Goal: Check status

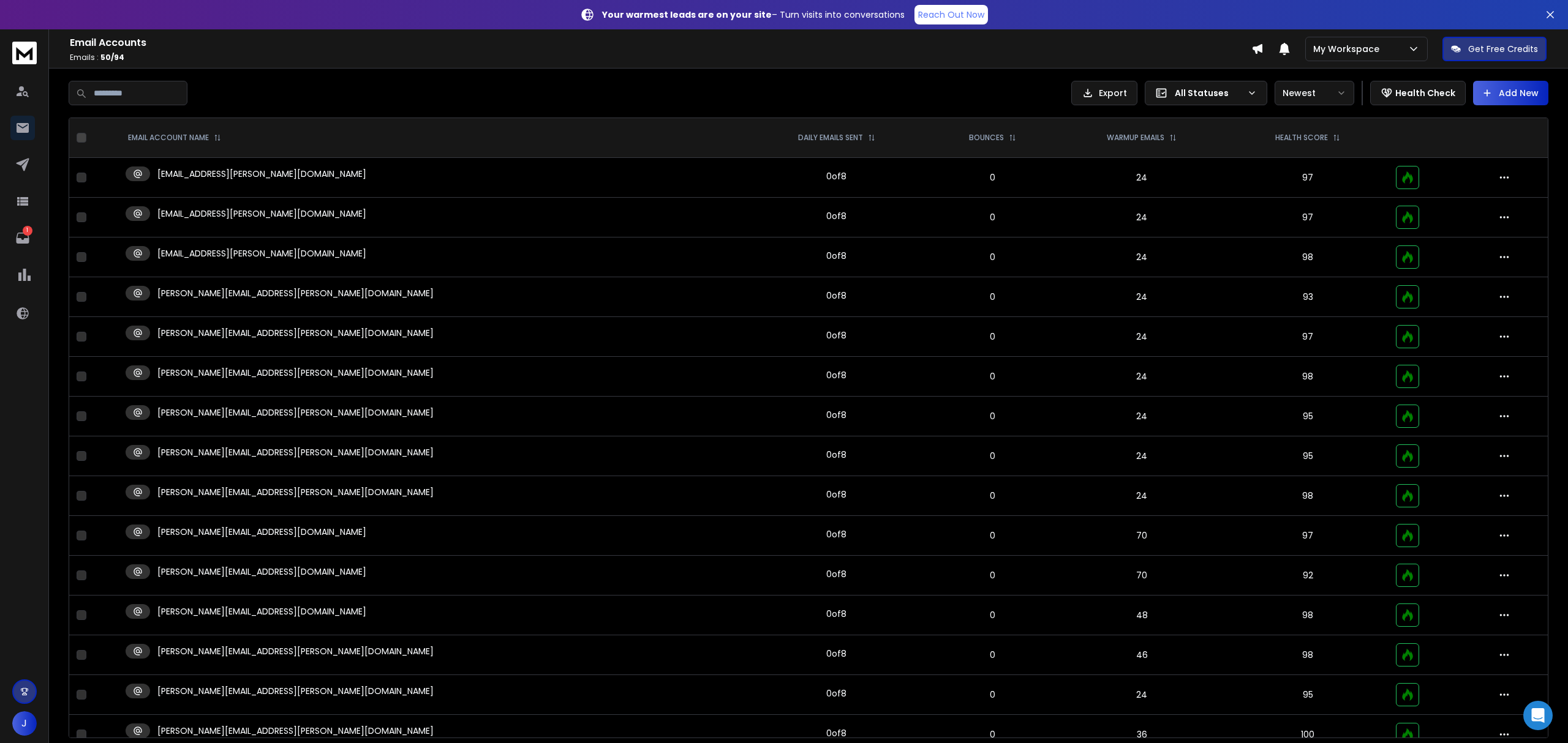
drag, startPoint x: 419, startPoint y: 88, endPoint x: 382, endPoint y: 100, distance: 38.9
click at [419, 88] on div at bounding box center [566, 92] width 995 height 24
click at [21, 166] on icon at bounding box center [22, 164] width 14 height 14
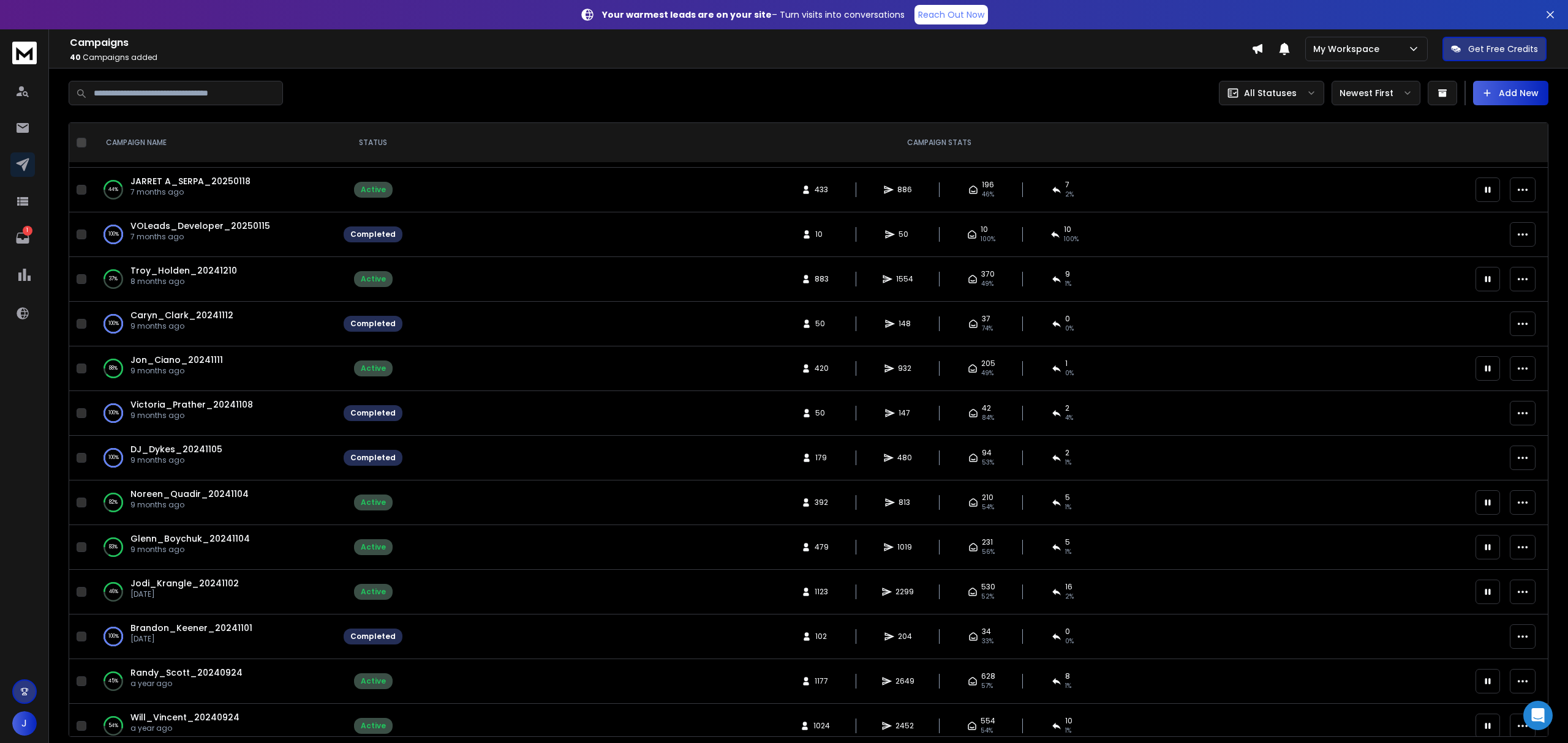
scroll to position [1237, 0]
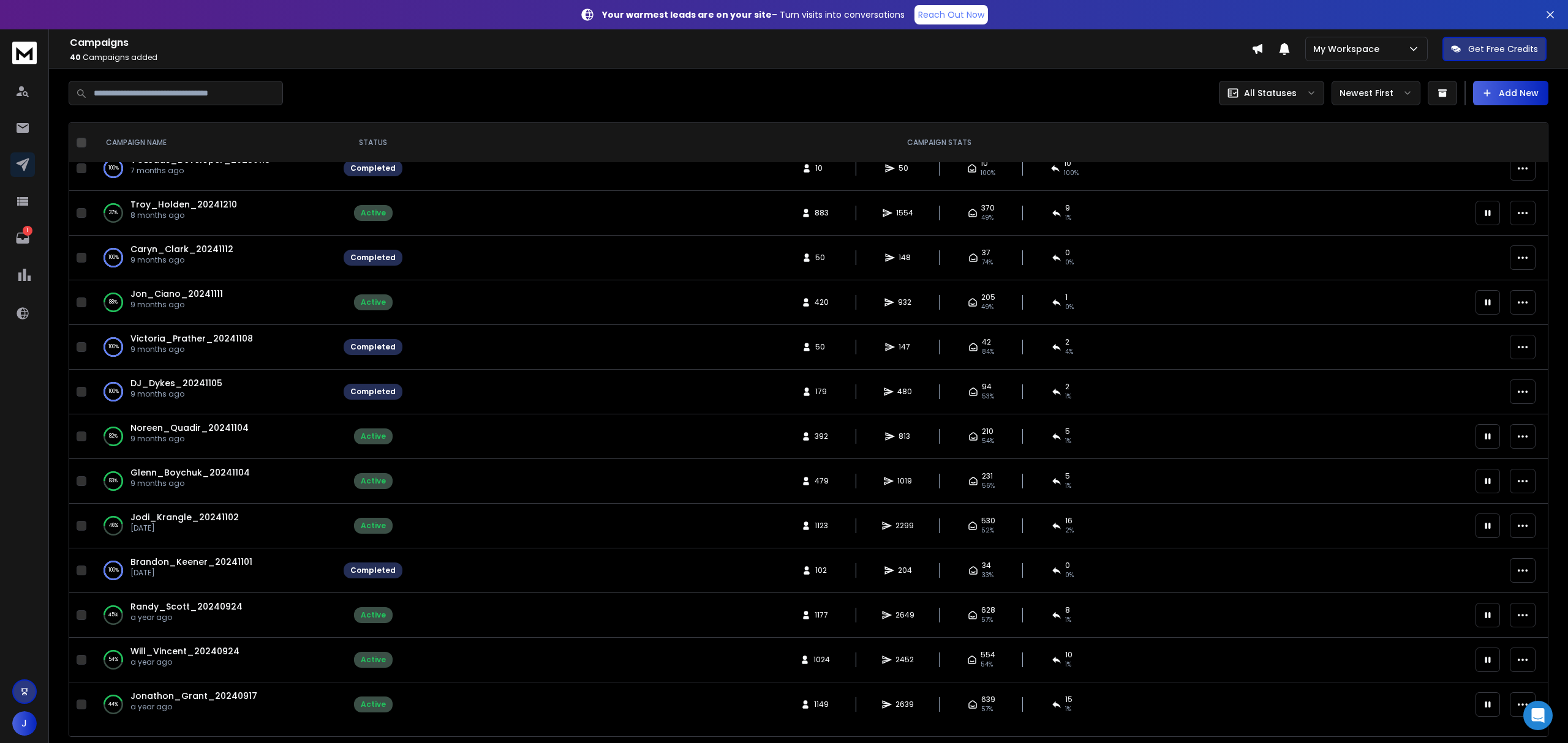
click at [152, 700] on span "Jonathon_Grant_20240917" at bounding box center [194, 696] width 127 height 13
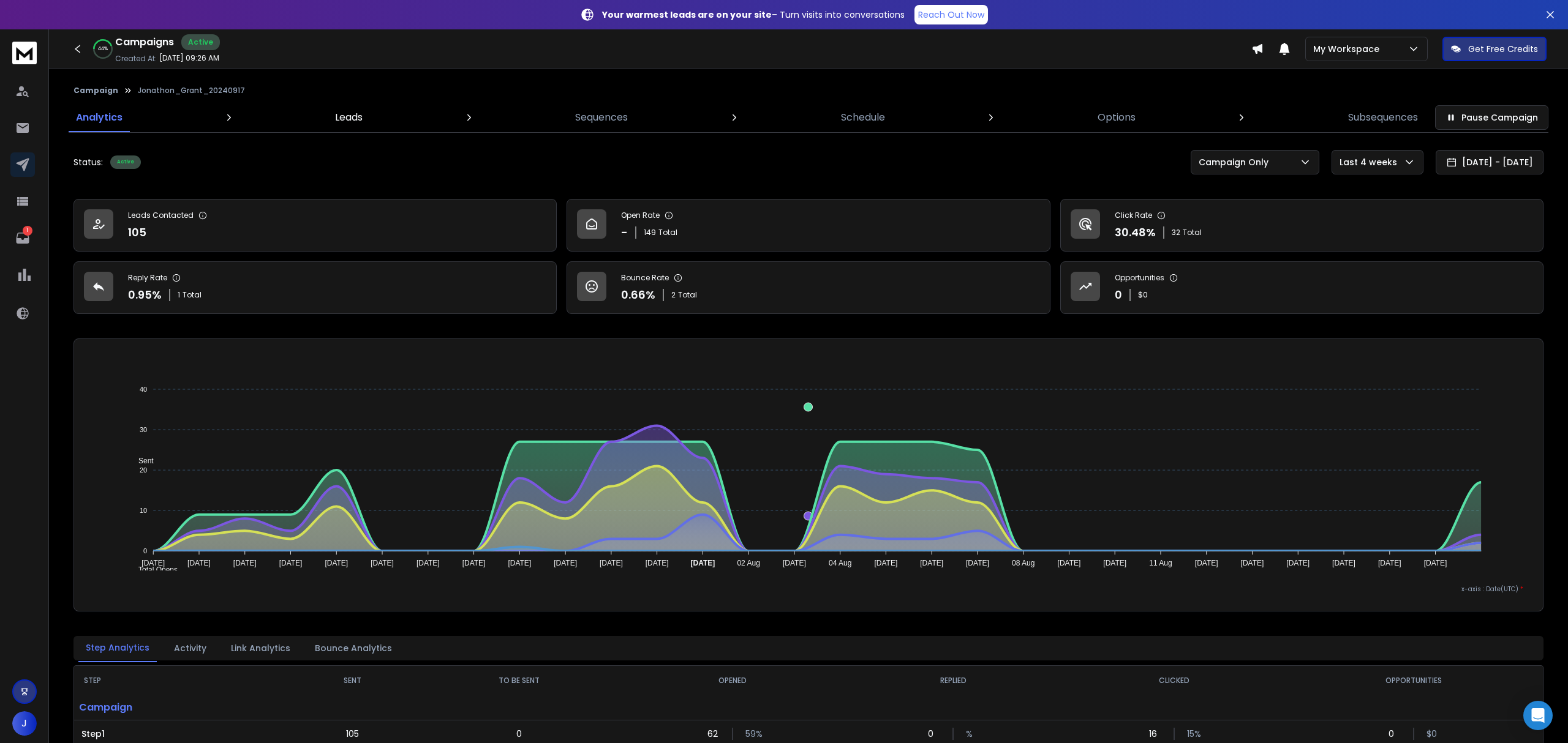
click at [354, 121] on p "Leads" at bounding box center [348, 117] width 28 height 14
click at [1345, 154] on button "Last 4 weeks" at bounding box center [1377, 162] width 92 height 24
click at [1333, 326] on div "Last 12 months" at bounding box center [1333, 325] width 63 height 13
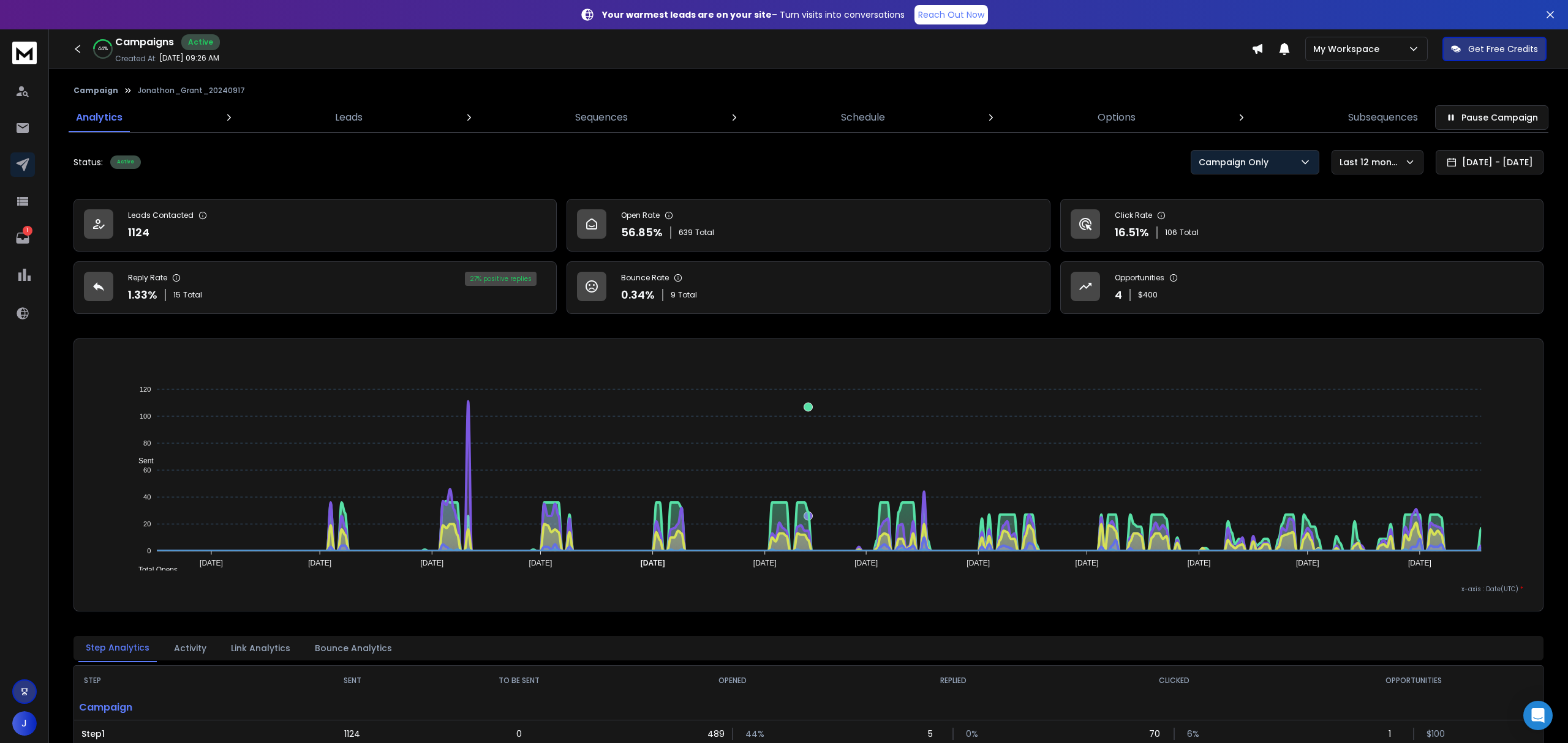
click at [1238, 165] on div "Campaign Only" at bounding box center [1254, 163] width 113 height 13
drag, startPoint x: 1069, startPoint y: 165, endPoint x: 1332, endPoint y: 154, distance: 263.2
click at [1069, 165] on div "Status: Active Pause Campaign Campaign Only Last 12 months [DATE] - [DATE]" at bounding box center [808, 162] width 1470 height 24
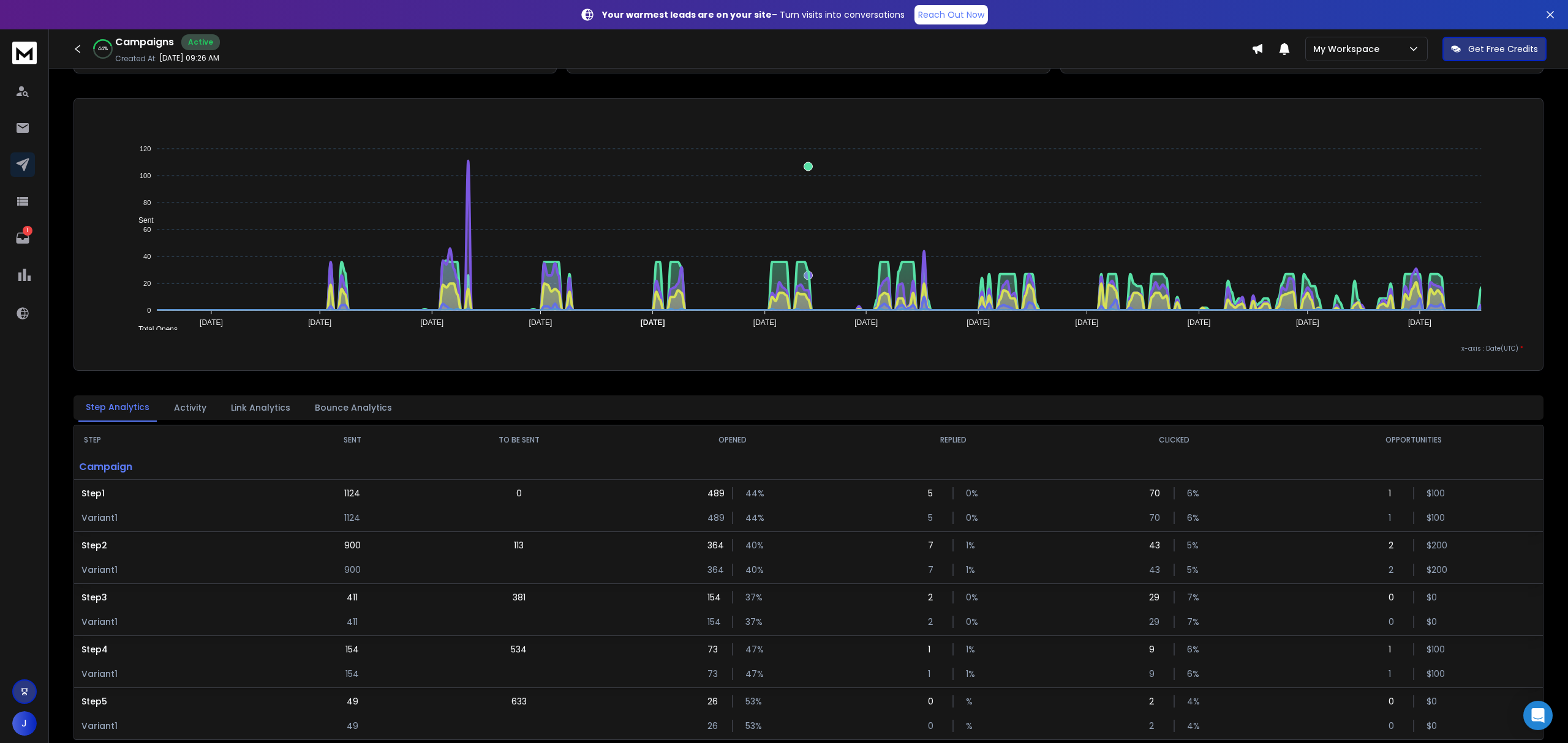
scroll to position [260, 0]
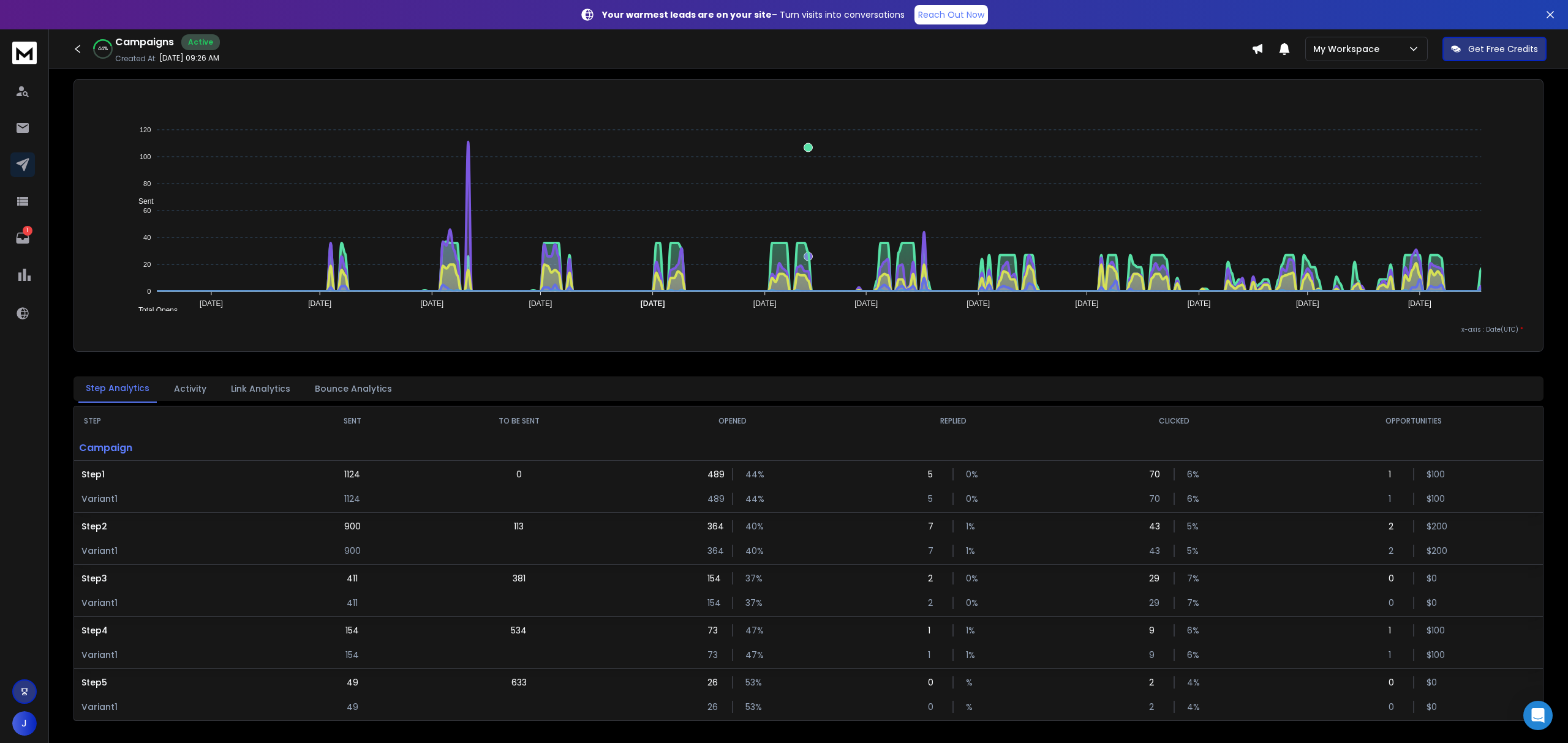
click at [189, 388] on button "Activity" at bounding box center [189, 388] width 47 height 27
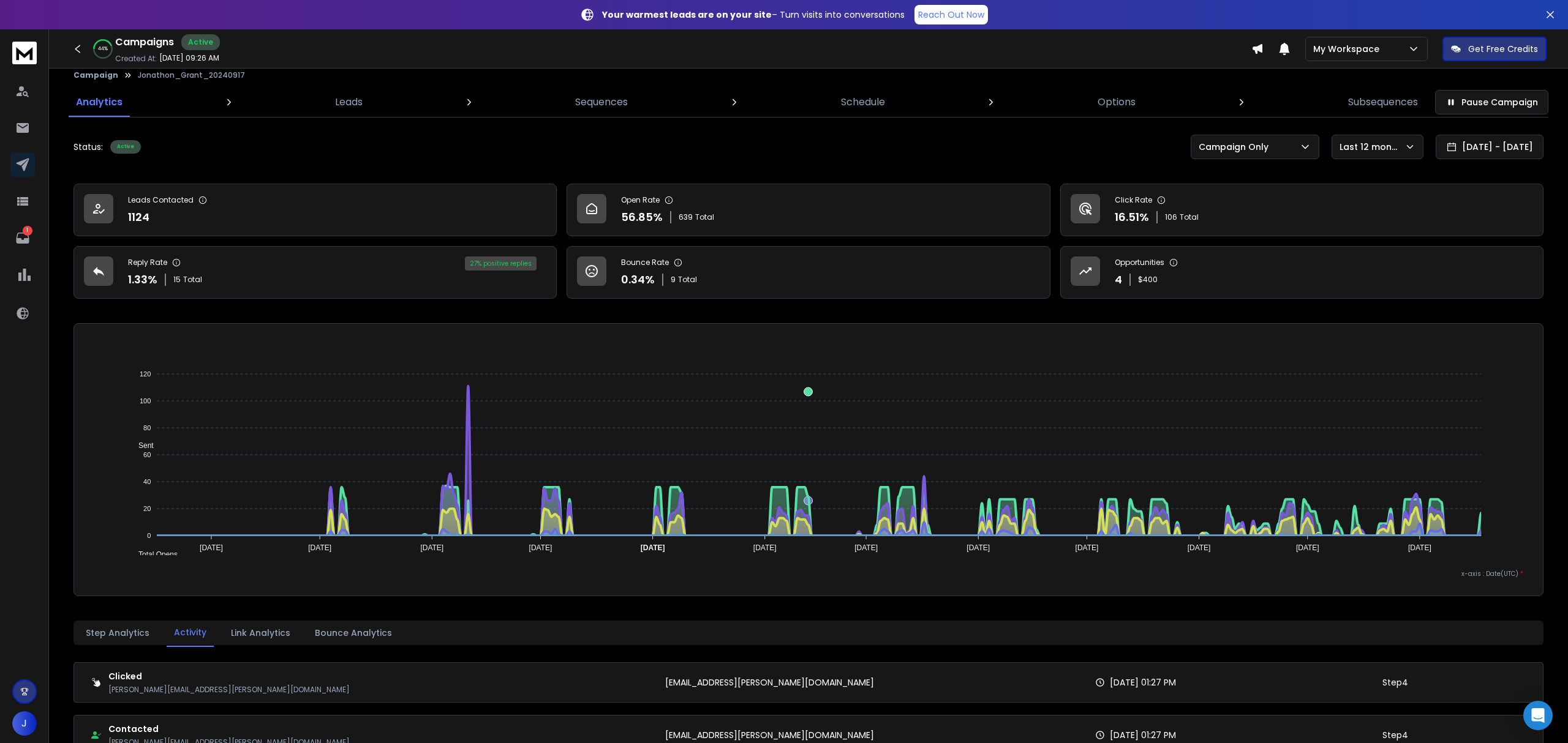
scroll to position [0, 0]
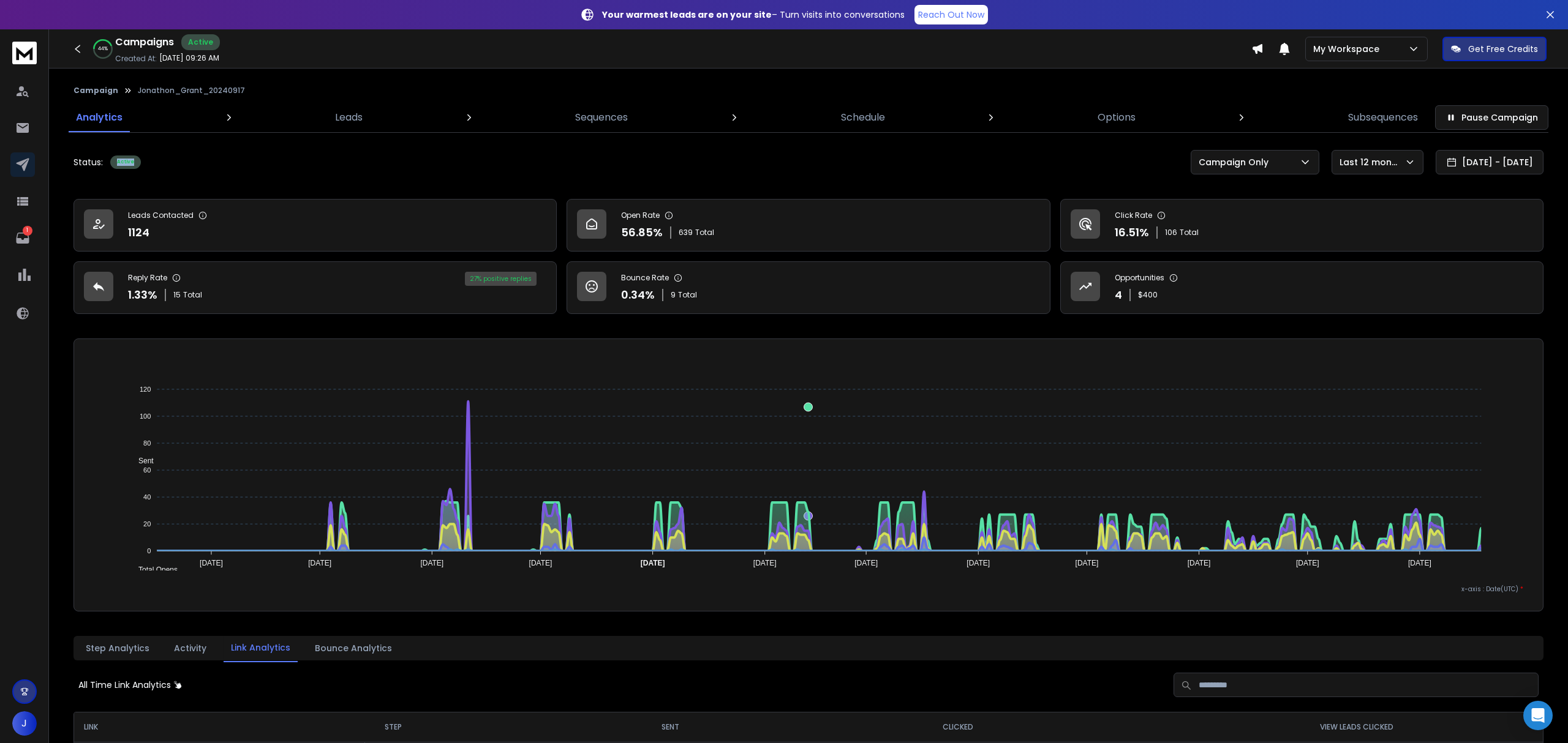
drag, startPoint x: 522, startPoint y: 159, endPoint x: 639, endPoint y: 22, distance: 180.2
click at [525, 155] on div "Status: Active Pause Campaign Campaign Only Last 12 months [DATE] - [DATE]" at bounding box center [808, 162] width 1470 height 24
click at [749, 161] on div "Status: Active Pause Campaign Campaign Only Last 12 months [DATE] - [DATE]" at bounding box center [808, 162] width 1470 height 24
click at [448, 154] on div "Status: Active Pause Campaign Campaign Only Last 12 months [DATE] - [DATE]" at bounding box center [808, 162] width 1470 height 24
